Goal: Task Accomplishment & Management: Manage account settings

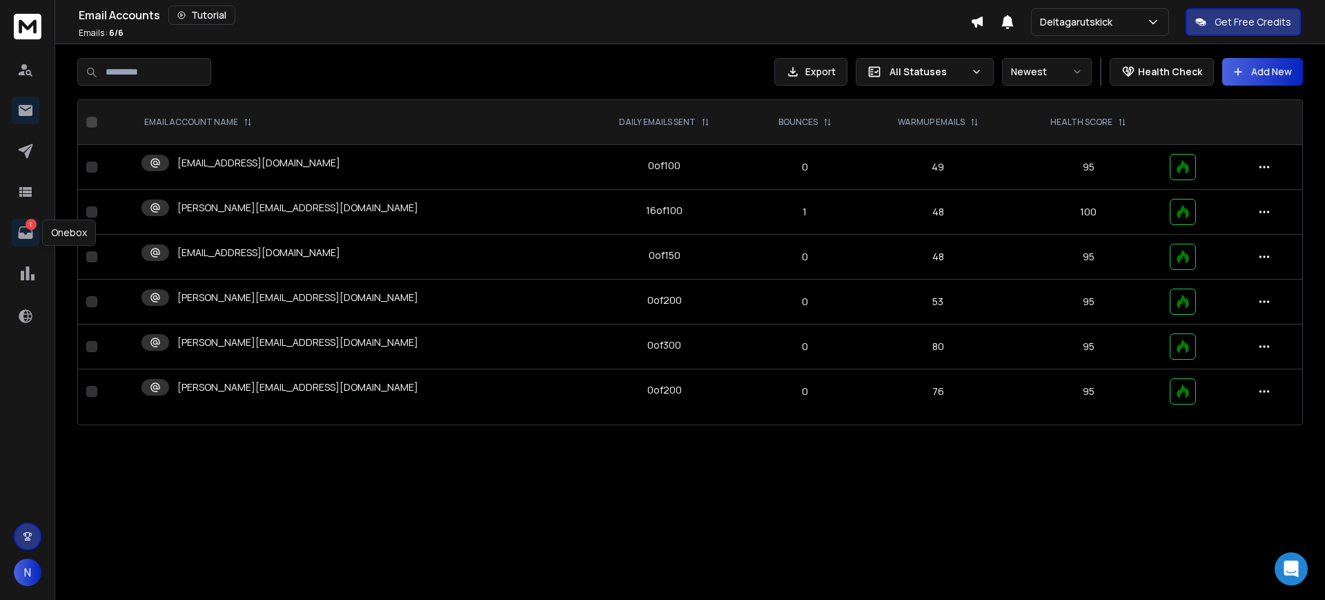
click at [30, 235] on icon at bounding box center [25, 232] width 14 height 12
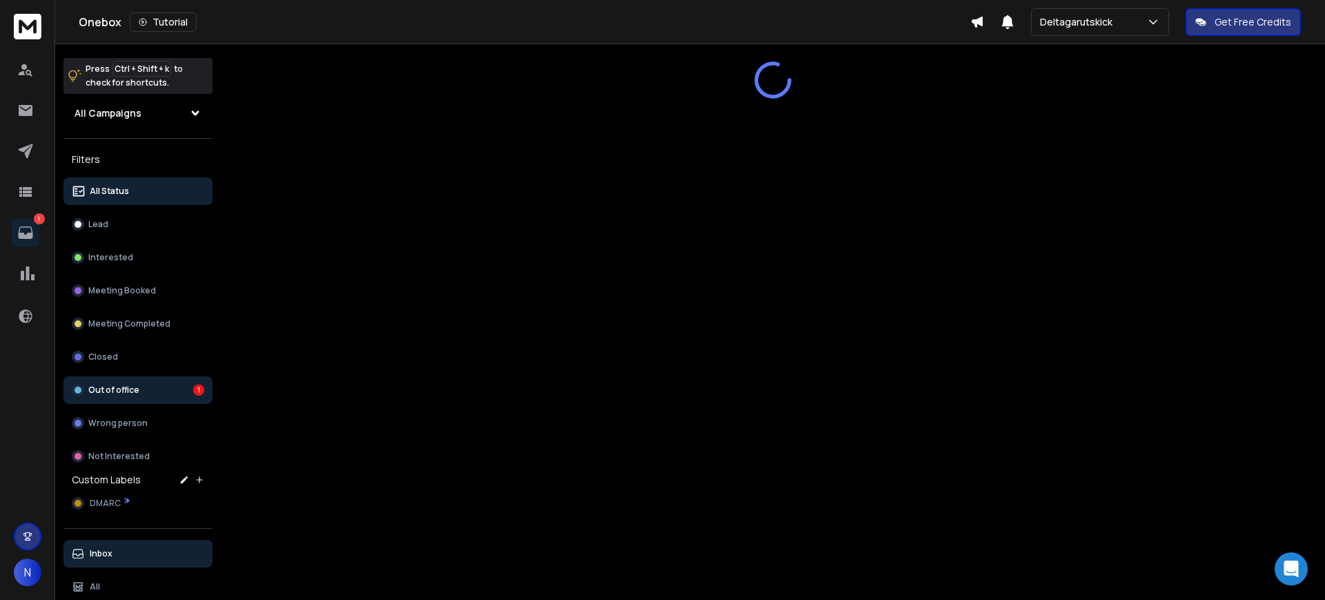
click at [119, 384] on p "Out of office" at bounding box center [113, 389] width 51 height 11
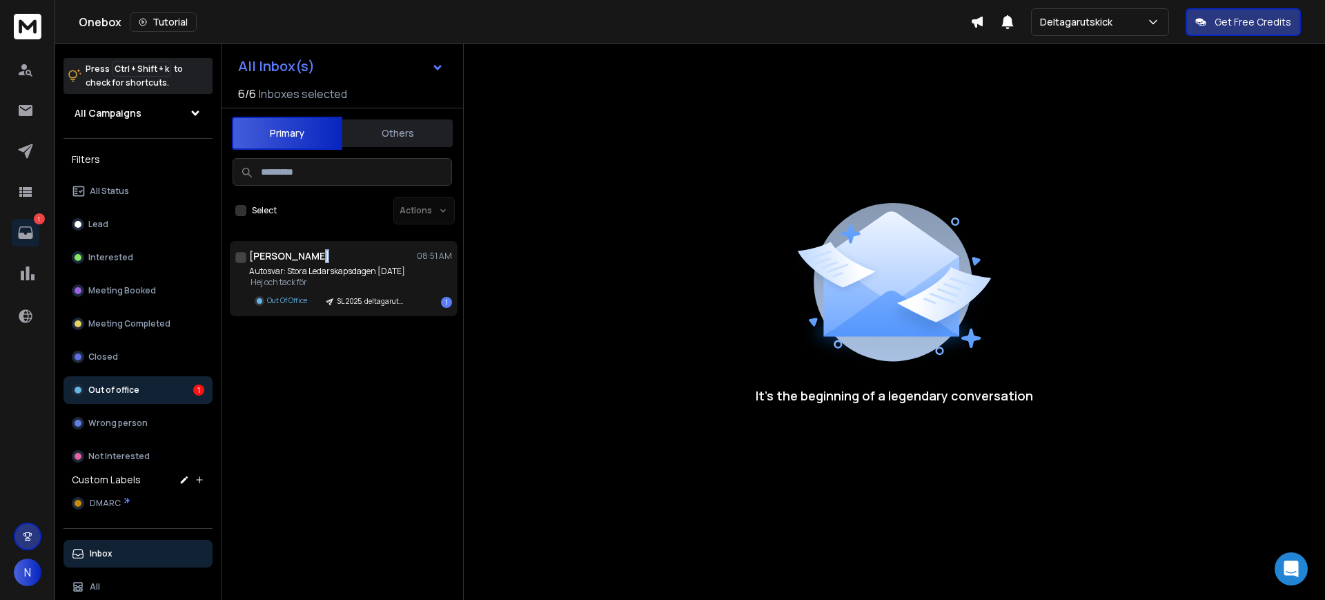
click at [308, 259] on h1 "[PERSON_NAME]" at bounding box center [289, 256] width 80 height 14
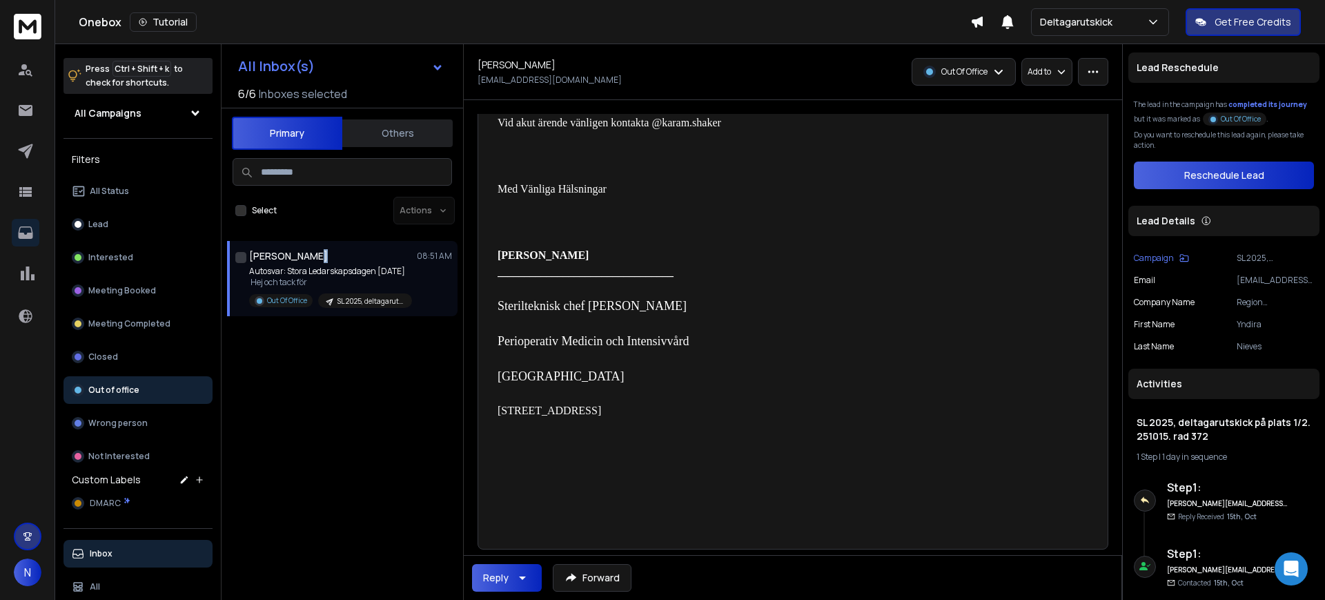
scroll to position [309, 0]
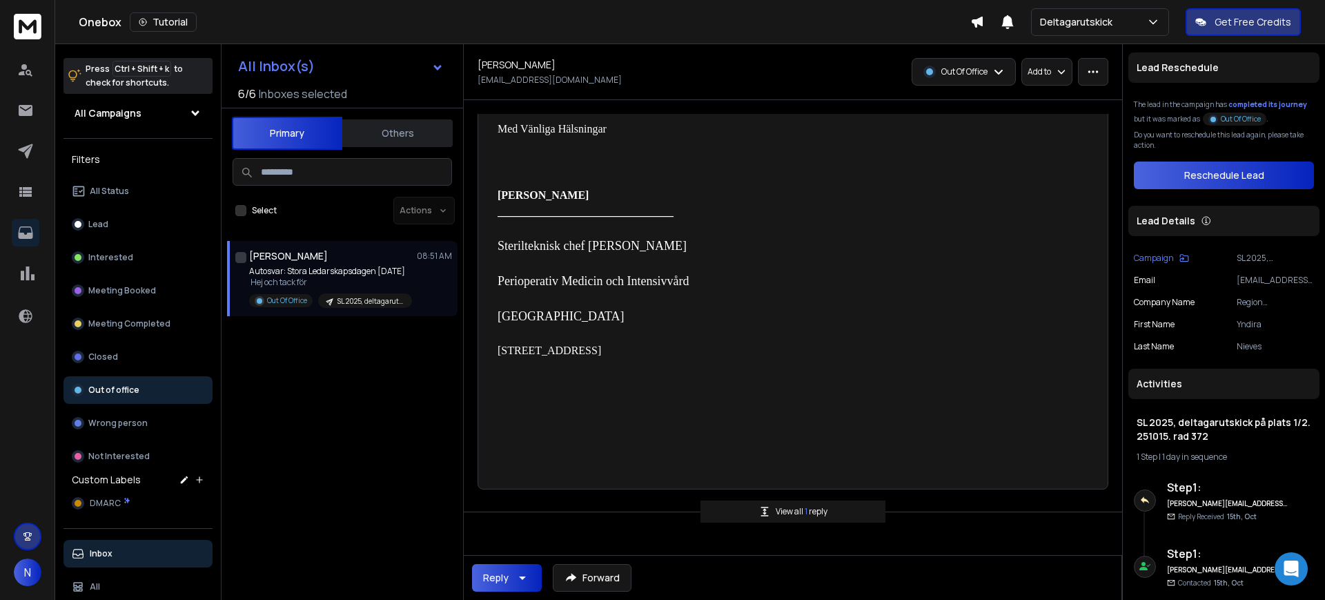
click at [794, 511] on p "View all 1 reply" at bounding box center [801, 511] width 52 height 11
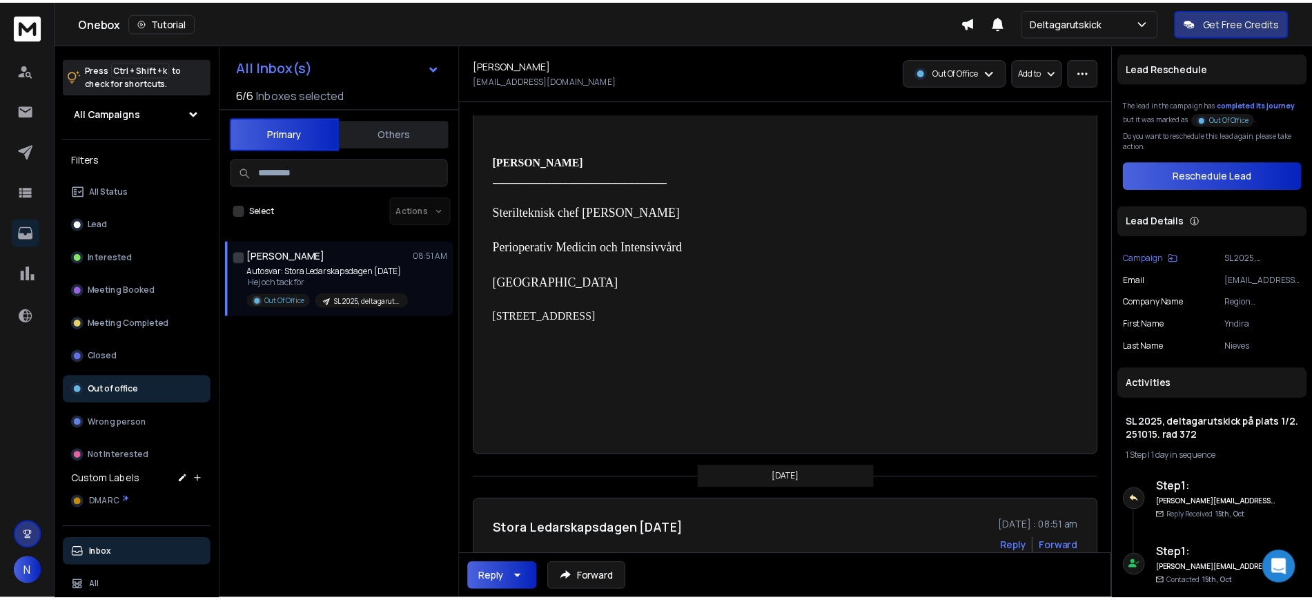
scroll to position [0, 0]
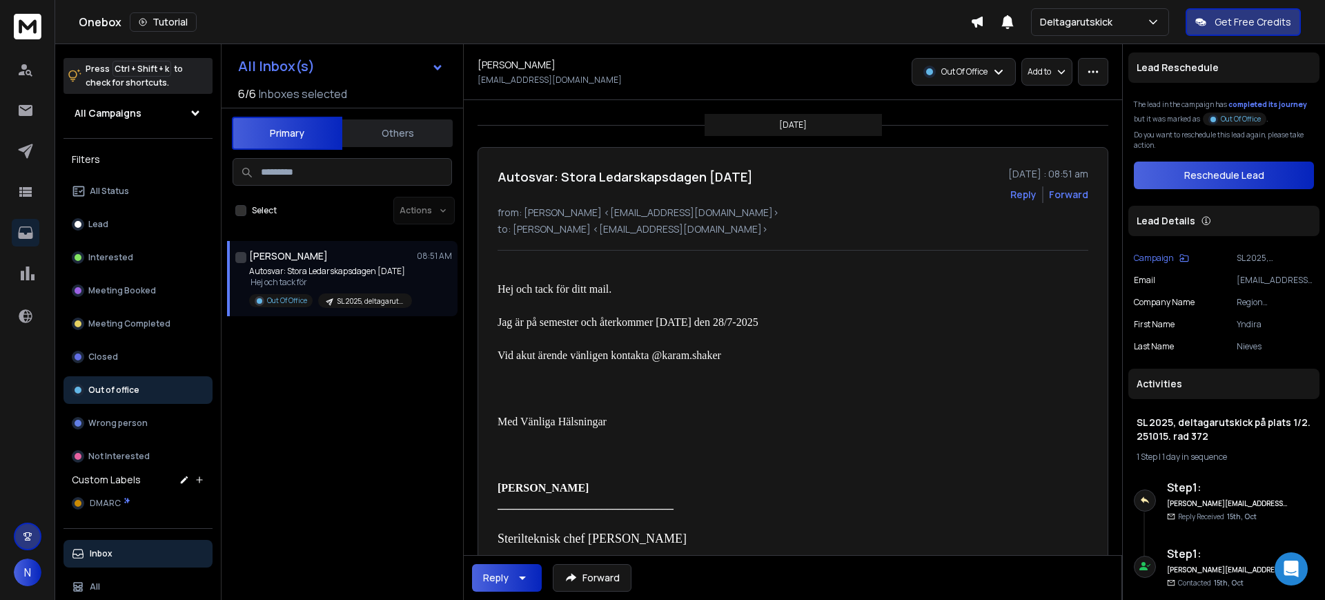
click at [1089, 69] on icon "button" at bounding box center [1093, 72] width 12 height 12
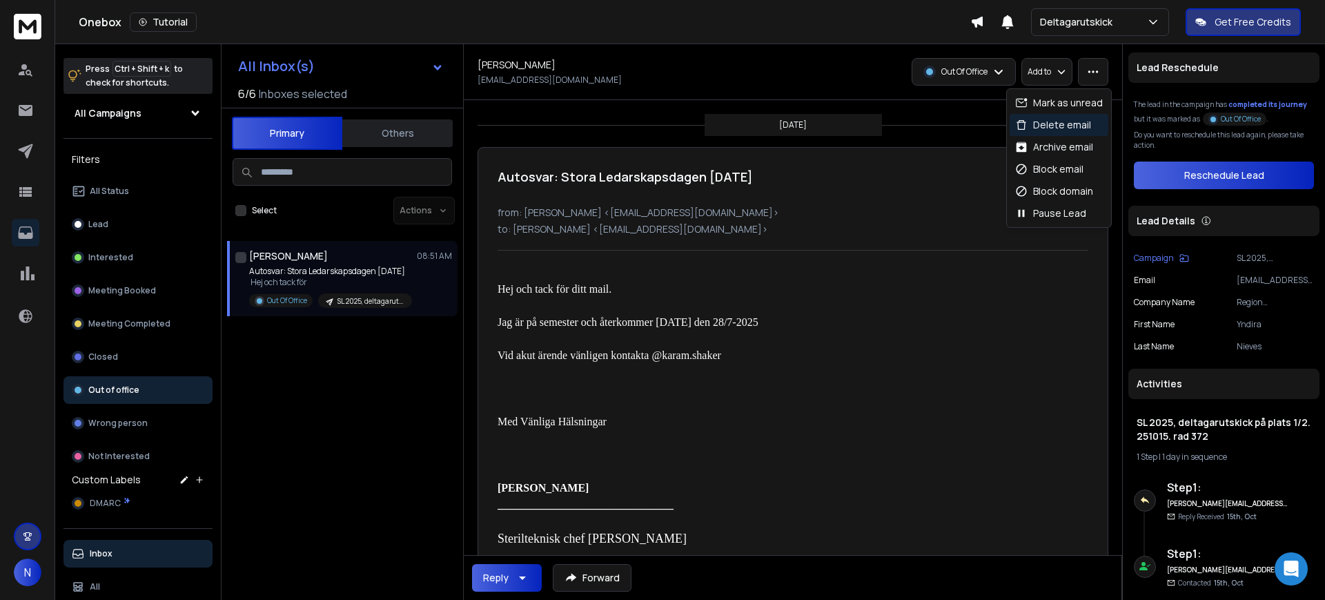
click at [1060, 132] on div "Delete email" at bounding box center [1058, 125] width 99 height 22
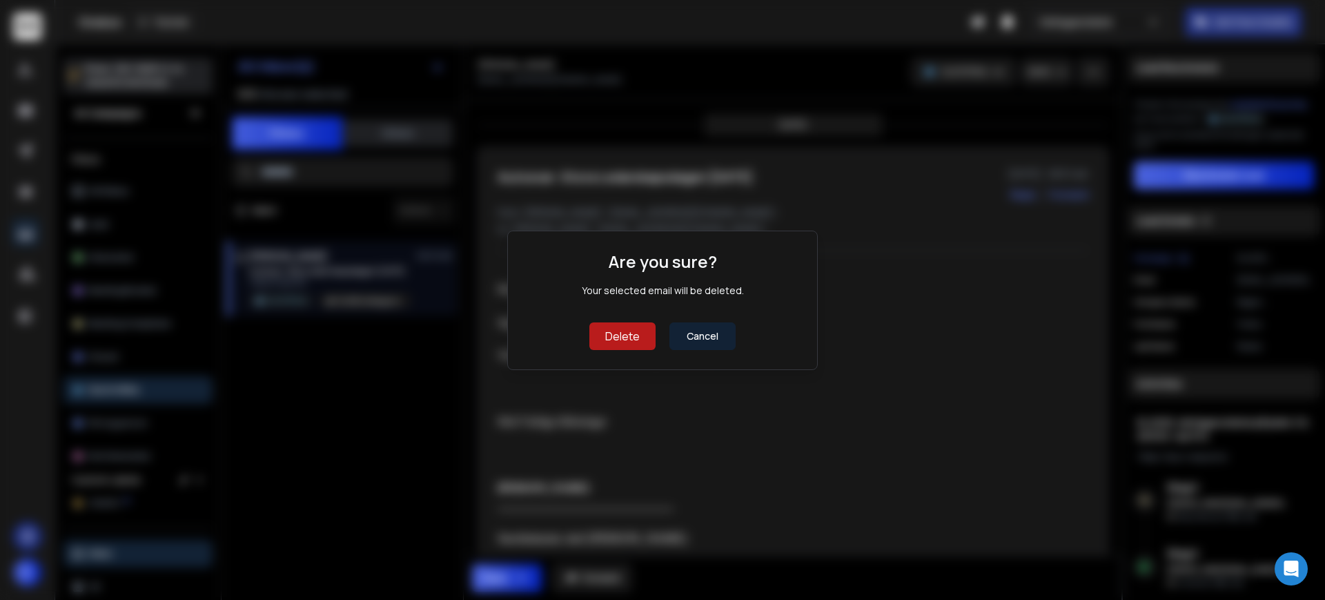
click at [622, 340] on button "Delete" at bounding box center [622, 336] width 66 height 28
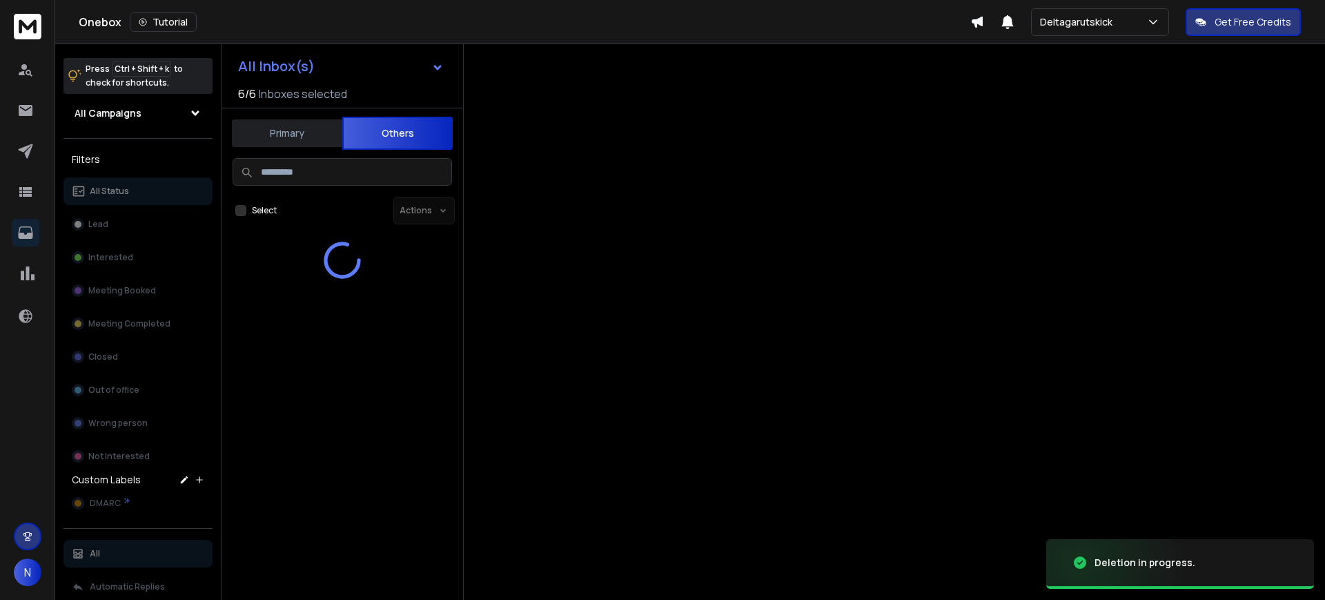
click at [404, 141] on button "Others" at bounding box center [397, 133] width 110 height 33
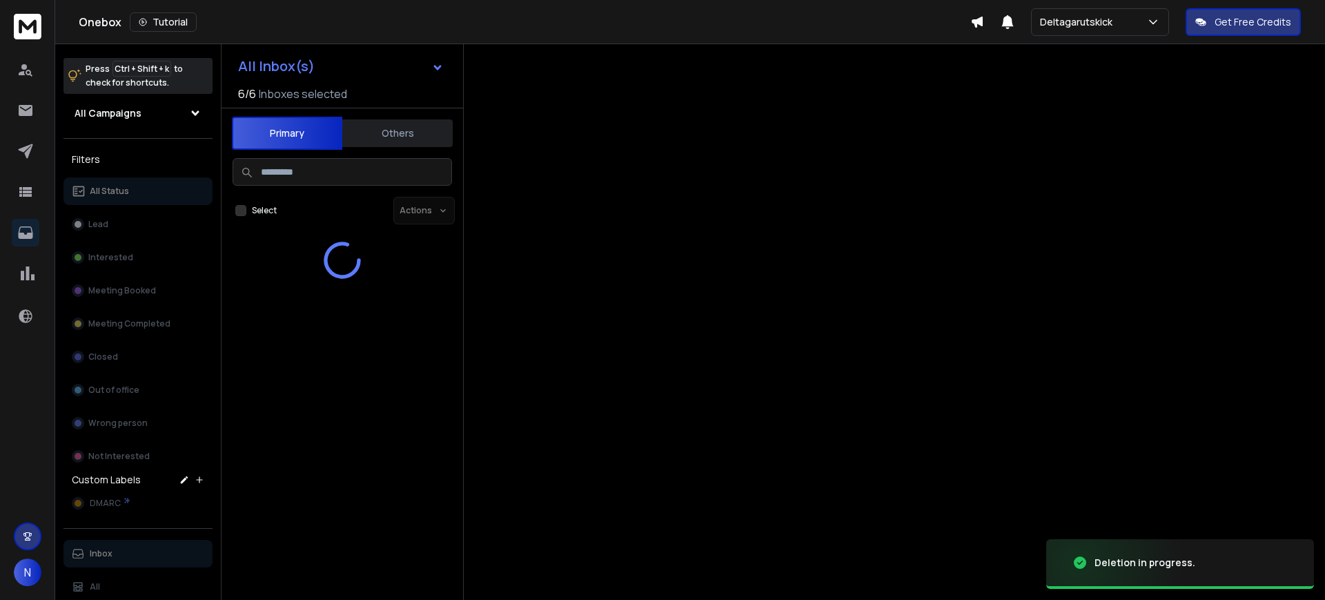
click at [304, 134] on button "Primary" at bounding box center [287, 133] width 110 height 33
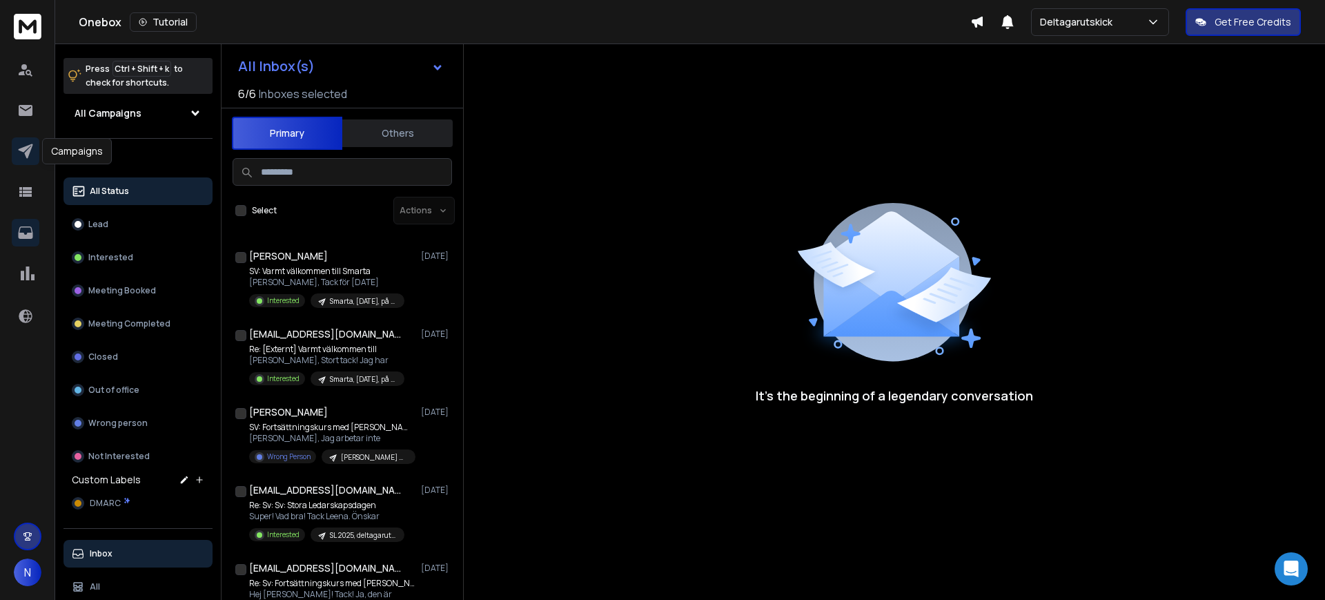
click at [22, 149] on icon at bounding box center [25, 151] width 14 height 14
